Goal: Task Accomplishment & Management: Manage account settings

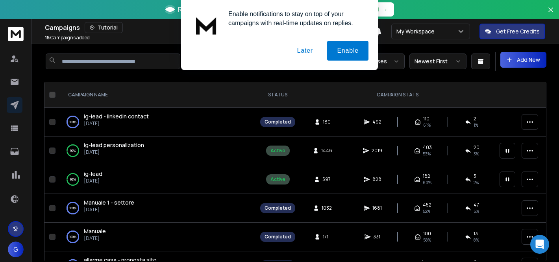
click at [305, 54] on button "Later" at bounding box center [304, 51] width 35 height 20
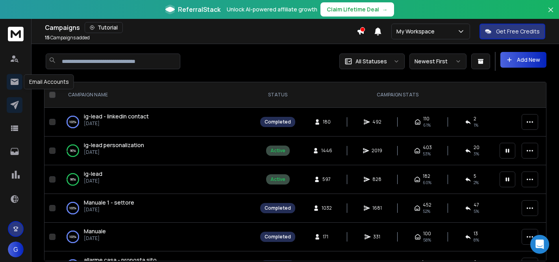
click at [18, 85] on icon at bounding box center [15, 82] width 8 height 6
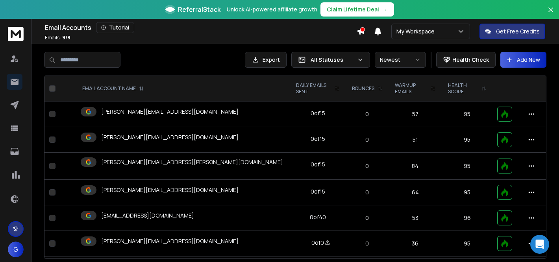
scroll to position [79, 0]
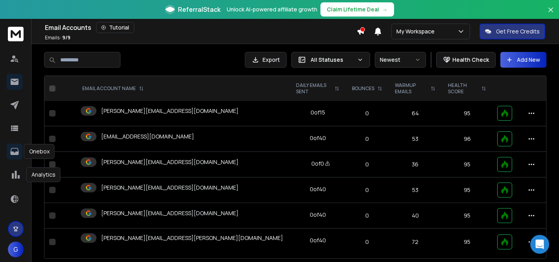
click at [14, 154] on icon at bounding box center [14, 151] width 8 height 7
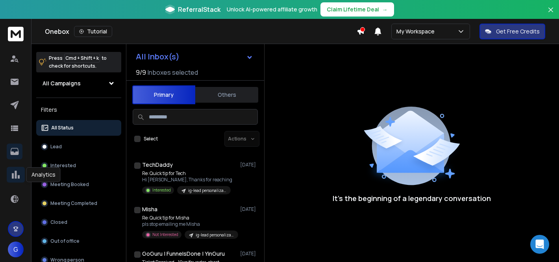
click at [11, 170] on icon at bounding box center [16, 175] width 12 height 12
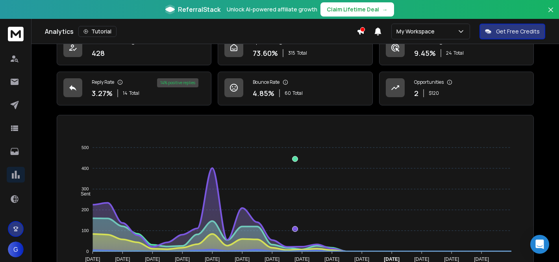
scroll to position [45, 0]
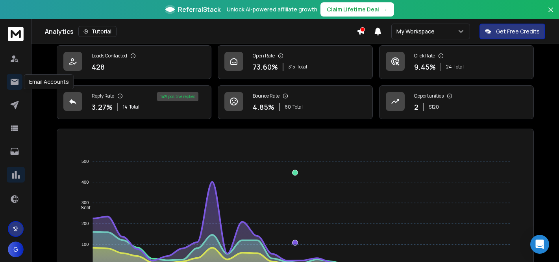
click at [13, 82] on icon at bounding box center [15, 82] width 8 height 6
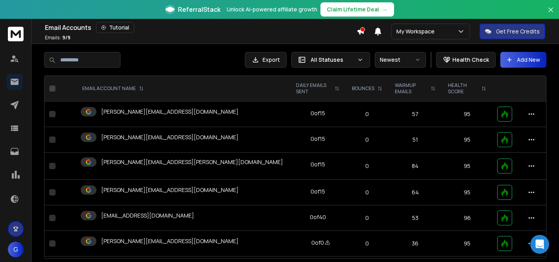
click at [523, 63] on button "Add New" at bounding box center [523, 60] width 46 height 16
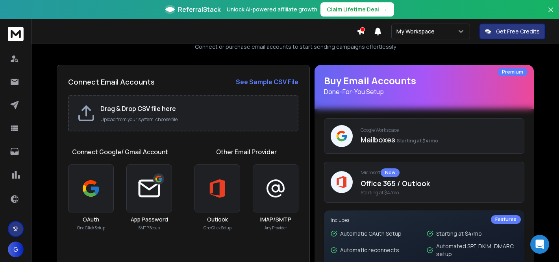
scroll to position [72, 0]
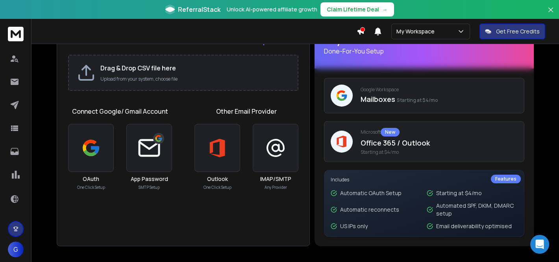
click at [401, 150] on span "Starting at $4/mo" at bounding box center [439, 152] width 157 height 6
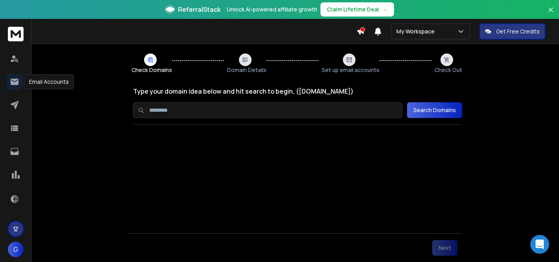
click at [15, 83] on icon at bounding box center [15, 82] width 8 height 6
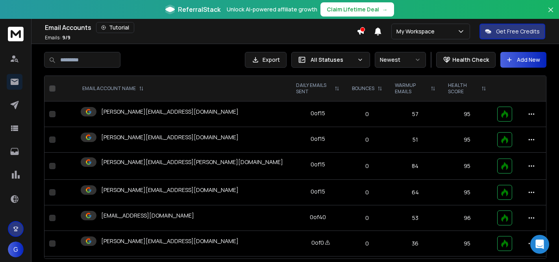
click at [535, 59] on button "Add New" at bounding box center [523, 60] width 46 height 16
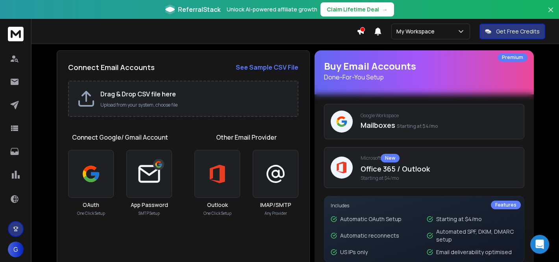
scroll to position [52, 0]
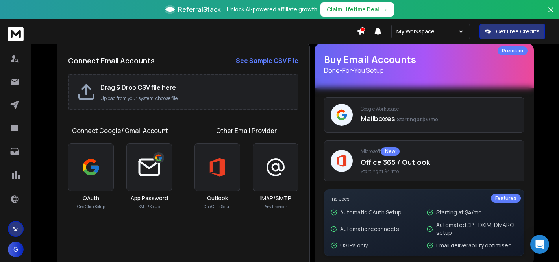
click at [218, 172] on icon at bounding box center [217, 167] width 19 height 19
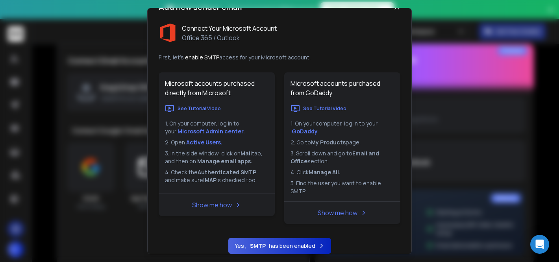
scroll to position [21, 0]
